Goal: Navigation & Orientation: Find specific page/section

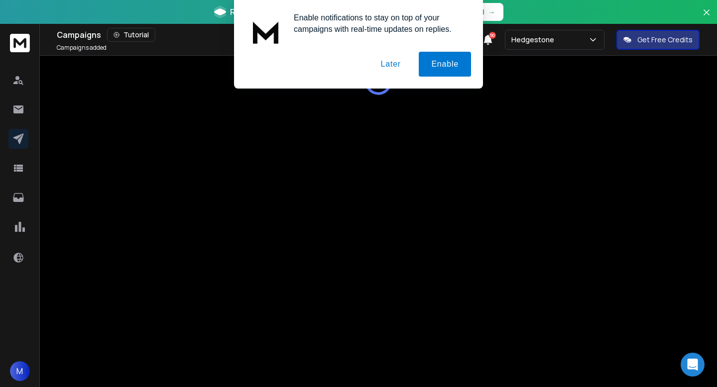
click at [390, 59] on button "Later" at bounding box center [390, 64] width 45 height 25
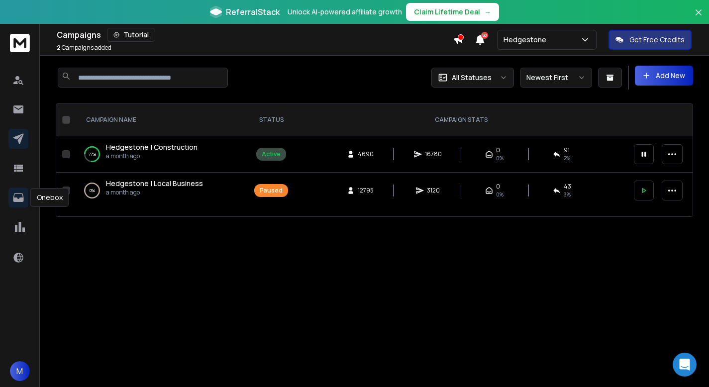
click at [11, 198] on link at bounding box center [18, 198] width 20 height 20
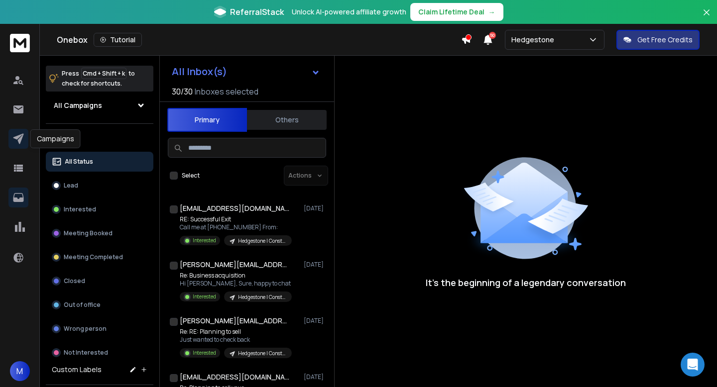
click at [23, 141] on icon at bounding box center [18, 139] width 12 height 12
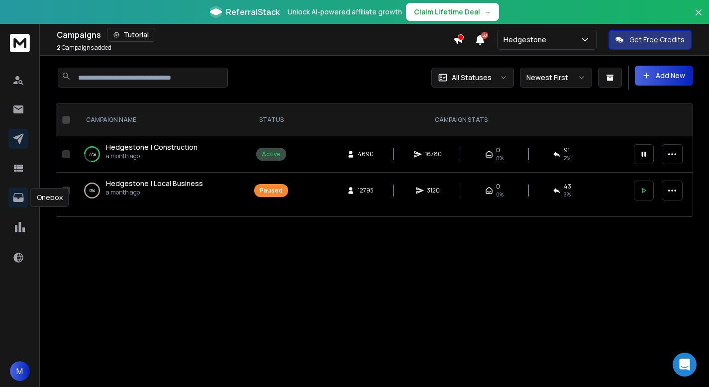
click at [17, 201] on icon at bounding box center [18, 197] width 10 height 9
